Goal: Task Accomplishment & Management: Manage account settings

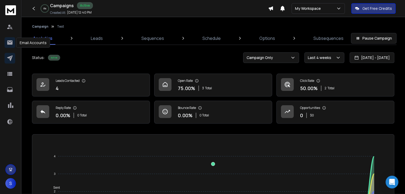
drag, startPoint x: 0, startPoint y: 0, endPoint x: 7, endPoint y: 42, distance: 42.5
click at [7, 42] on icon at bounding box center [9, 42] width 5 height 4
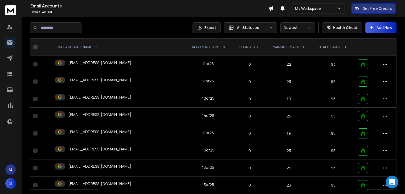
click at [385, 30] on button "Add New" at bounding box center [380, 27] width 31 height 11
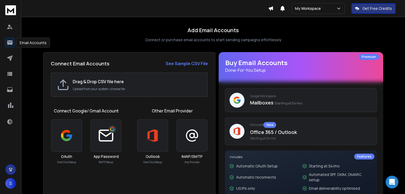
click at [10, 40] on icon at bounding box center [10, 42] width 6 height 6
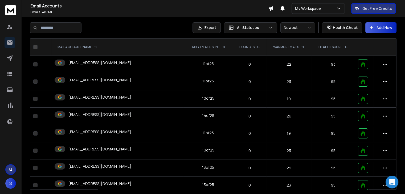
click at [91, 83] on div "nikhil@apzzotch.com" at bounding box center [93, 80] width 77 height 6
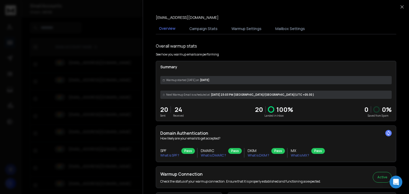
click at [196, 27] on button "Campaign Stats" at bounding box center [203, 29] width 35 height 12
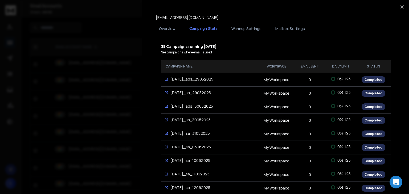
click at [250, 24] on button "Warmup Settings" at bounding box center [246, 29] width 36 height 12
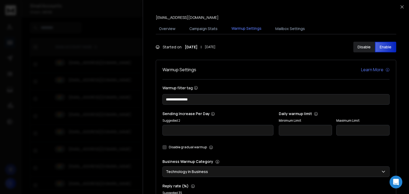
click at [282, 27] on button "Mailbox Settings" at bounding box center [290, 29] width 36 height 12
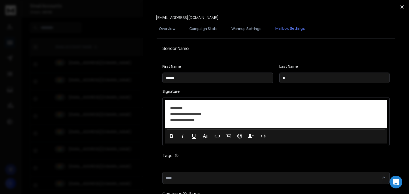
click at [401, 7] on icon "button" at bounding box center [402, 7] width 3 height 3
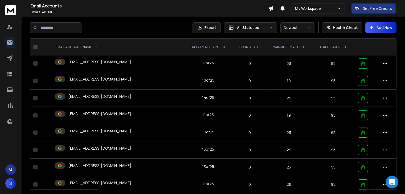
scroll to position [27, 0]
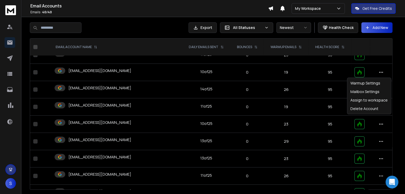
click at [379, 73] on icon at bounding box center [381, 72] width 5 height 5
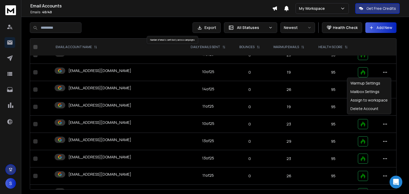
click at [163, 18] on div "Export All Statuses Newest Health Check Add New EMAIL ACCOUNT NAME DAILY EMAILS…" at bounding box center [213, 106] width 384 height 178
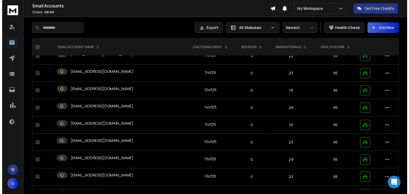
scroll to position [0, 0]
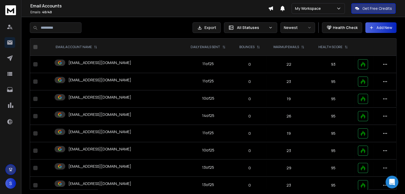
click at [102, 62] on p "samir@apzzotch.com" at bounding box center [99, 62] width 63 height 5
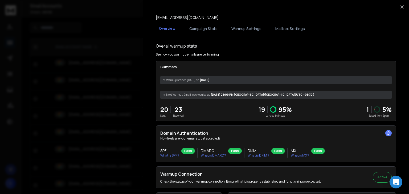
click at [198, 27] on button "Campaign Stats" at bounding box center [203, 29] width 35 height 12
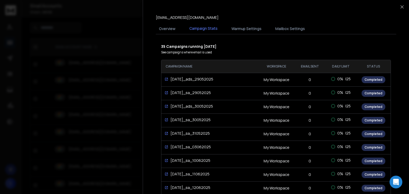
click at [169, 29] on button "Overview" at bounding box center [167, 29] width 23 height 12
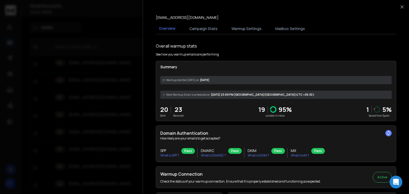
click at [241, 29] on button "Warmup Settings" at bounding box center [246, 29] width 36 height 12
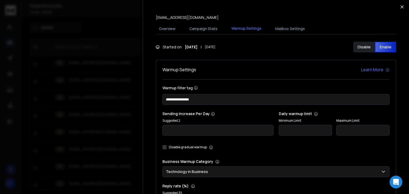
click at [401, 7] on icon "button" at bounding box center [402, 7] width 3 height 3
